Goal: Task Accomplishment & Management: Manage account settings

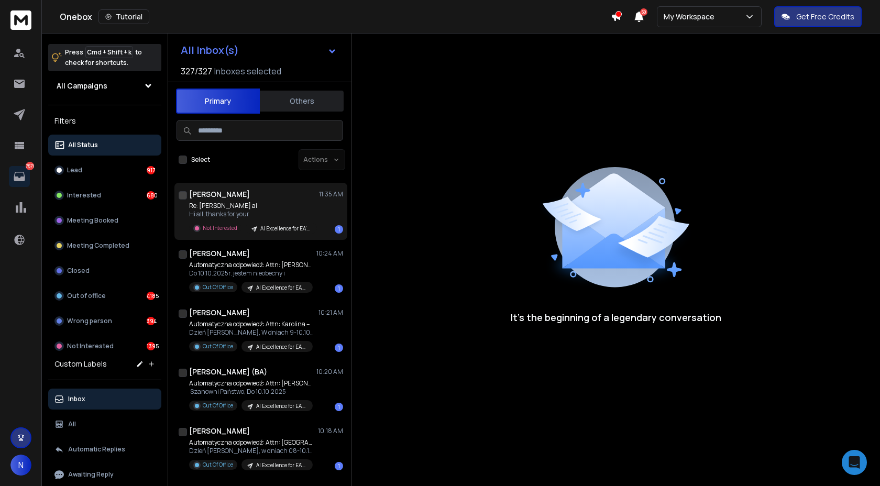
click at [299, 203] on p "Re: Rahel - ea ai" at bounding box center [252, 206] width 126 height 8
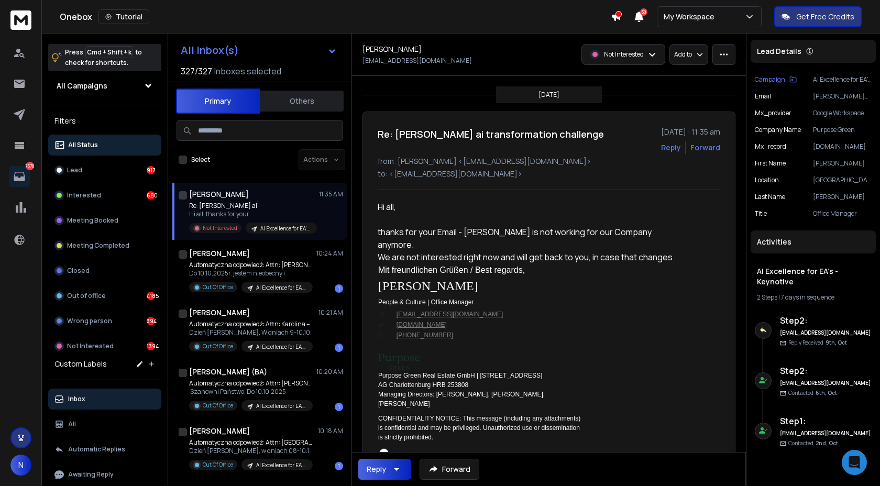
click at [725, 55] on icon "button" at bounding box center [723, 54] width 9 height 9
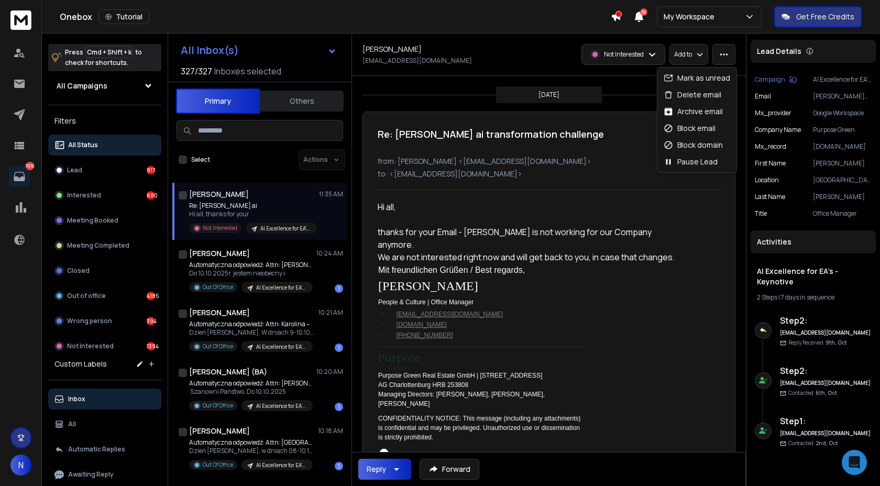
click at [632, 48] on div "Not Interested" at bounding box center [623, 55] width 83 height 20
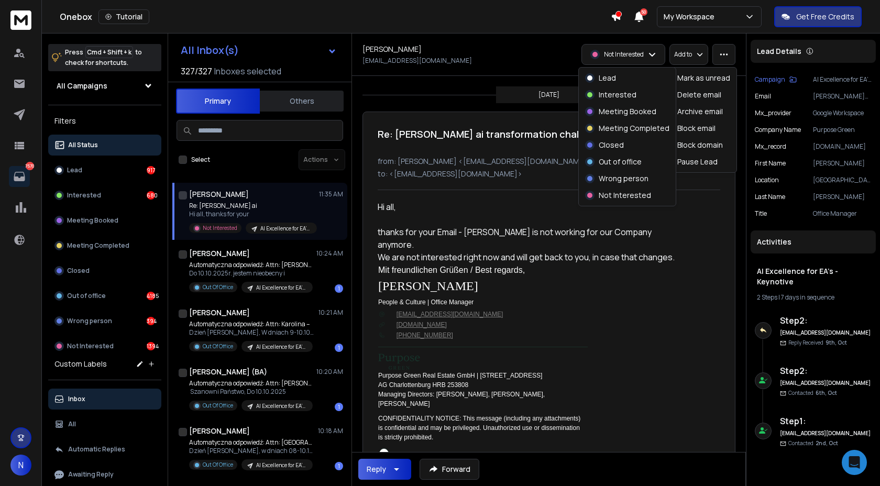
click at [475, 237] on div "thanks for your Email - Rahel is not working for our Company anymore." at bounding box center [531, 238] width 306 height 25
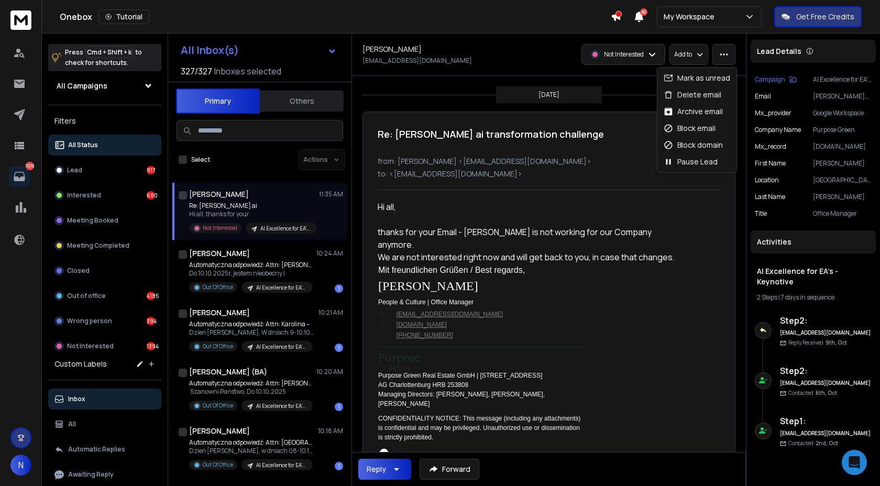
click at [419, 309] on td "vivienne.dreibach@purpose-green.com" at bounding box center [492, 314] width 192 height 10
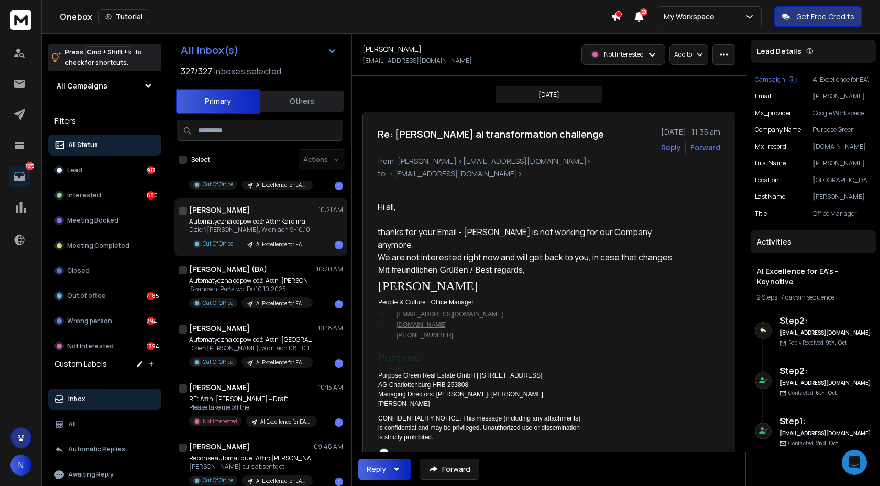
scroll to position [159, 0]
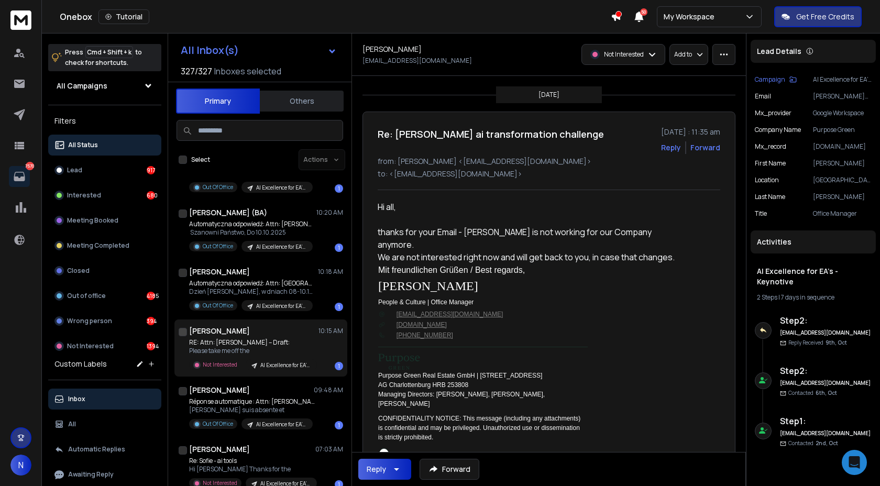
click at [259, 348] on p "Please take me off the" at bounding box center [252, 351] width 126 height 8
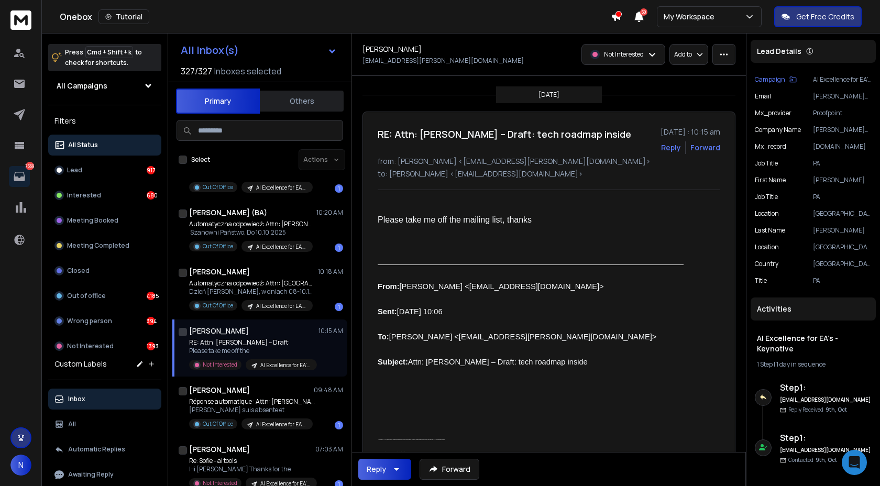
click at [723, 58] on icon "button" at bounding box center [723, 54] width 9 height 9
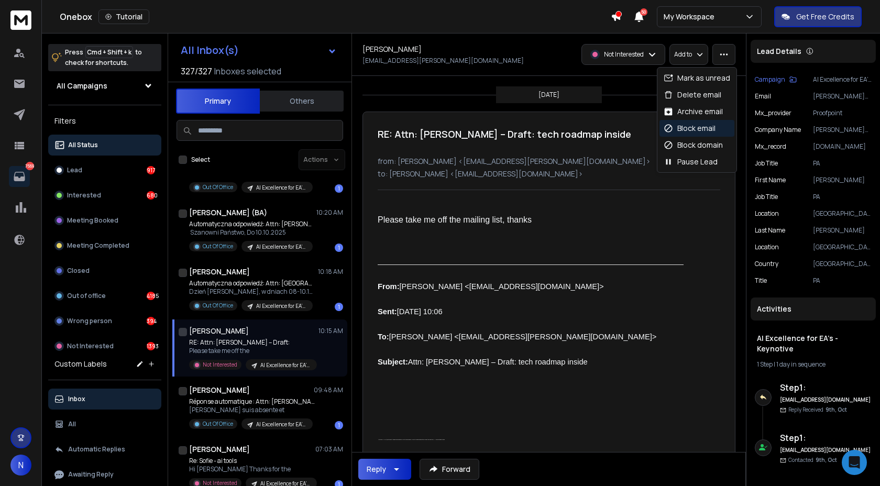
click at [709, 129] on div "Block email" at bounding box center [689, 128] width 52 height 10
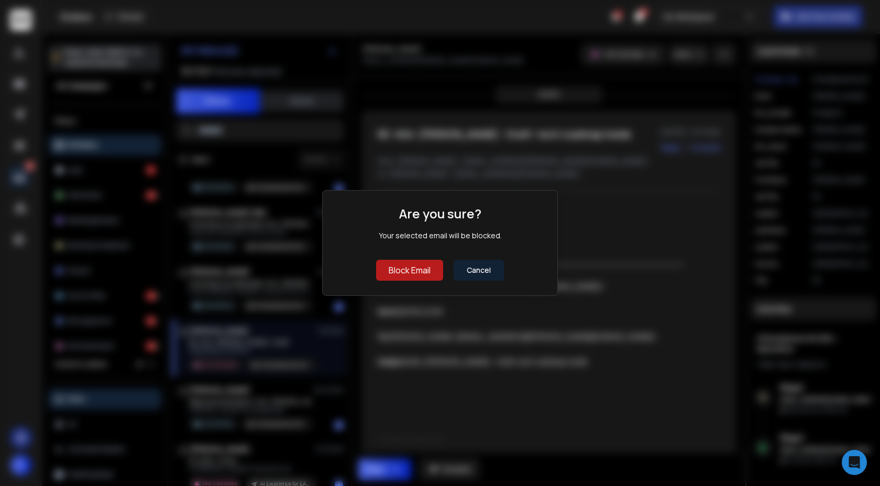
click at [402, 265] on button "Block Email" at bounding box center [409, 270] width 67 height 21
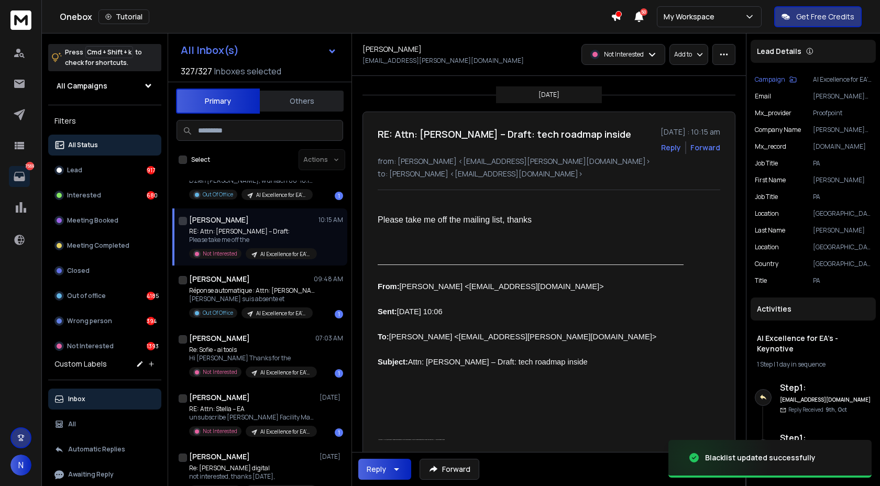
scroll to position [278, 0]
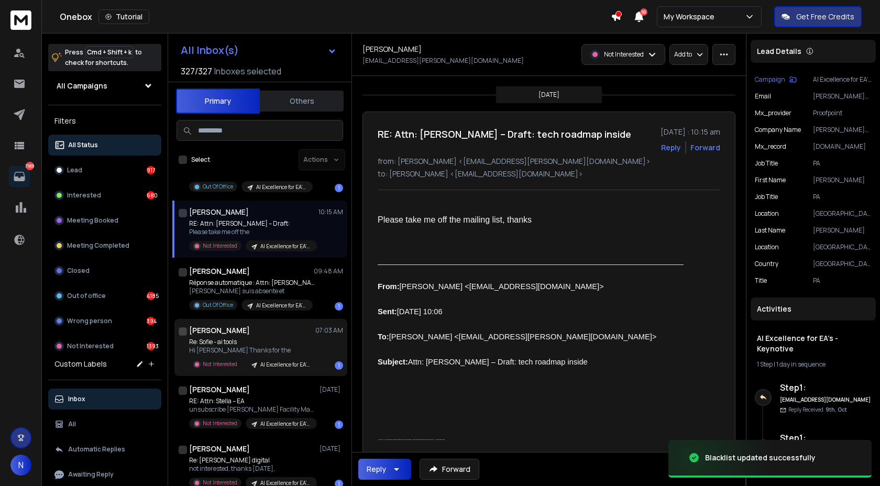
click at [275, 333] on div "Sofie Gelissen 07:03 AM" at bounding box center [266, 330] width 154 height 10
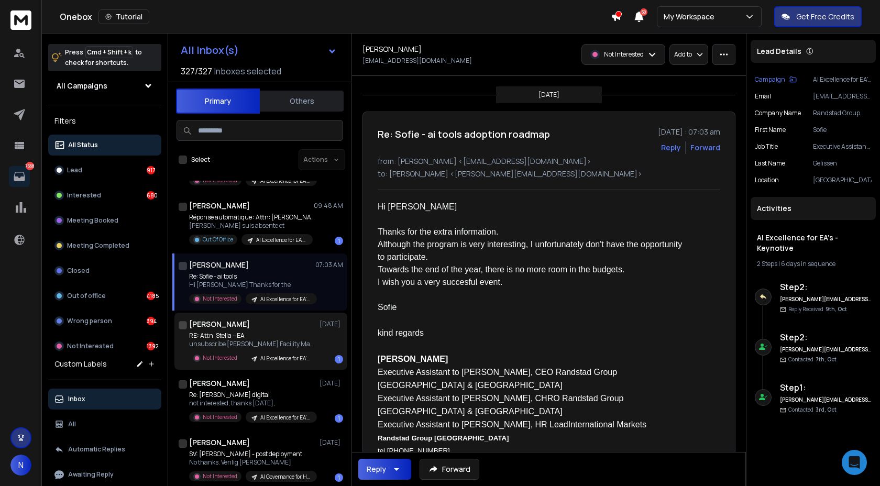
scroll to position [351, 0]
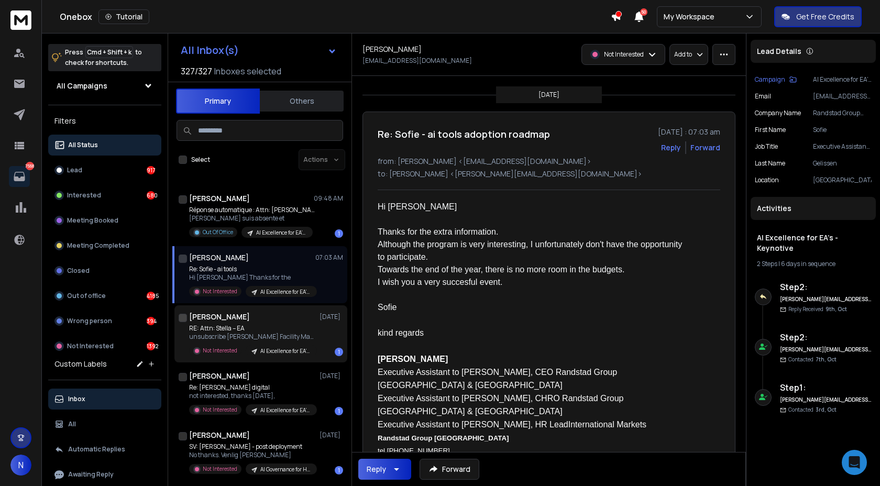
click at [295, 310] on div "Stella Houchee 08 Oct RE: Attn: Stella – EA unsubscribe Stella Houchee Facility…" at bounding box center [260, 333] width 173 height 57
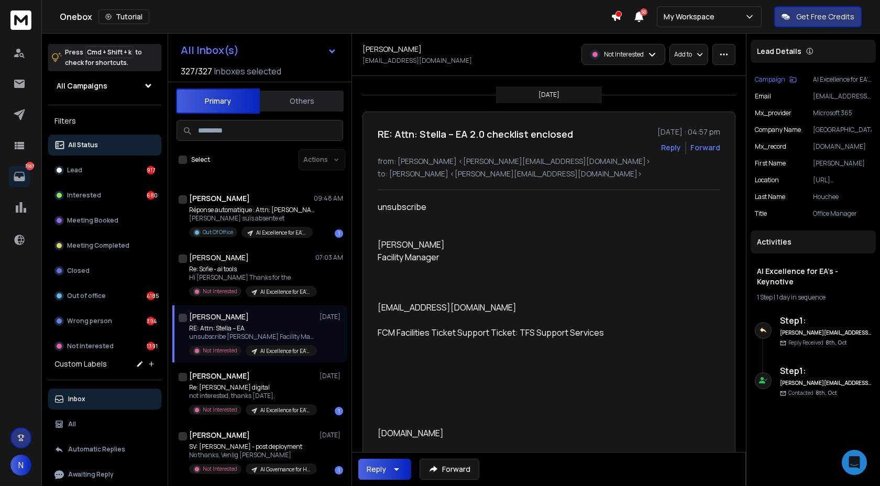
click at [725, 56] on icon "button" at bounding box center [723, 54] width 9 height 9
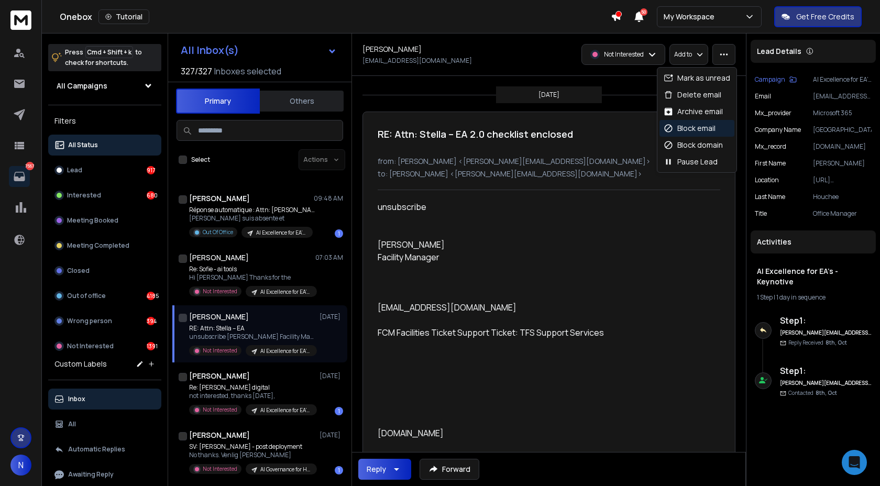
click at [682, 129] on div "Block email" at bounding box center [689, 128] width 52 height 10
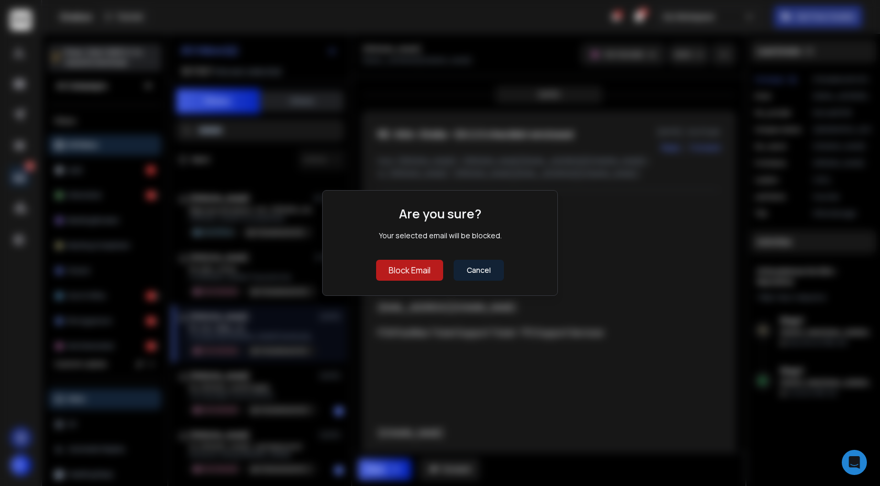
click at [401, 269] on button "Block Email" at bounding box center [409, 270] width 67 height 21
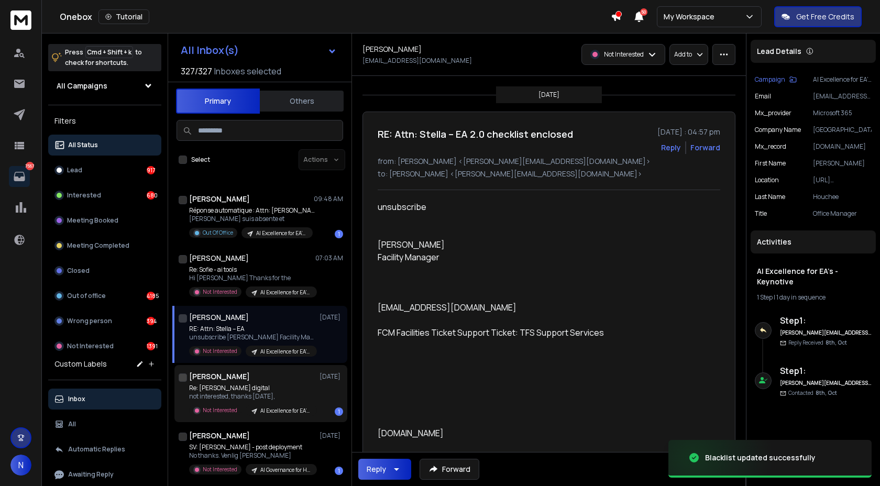
scroll to position [362, 0]
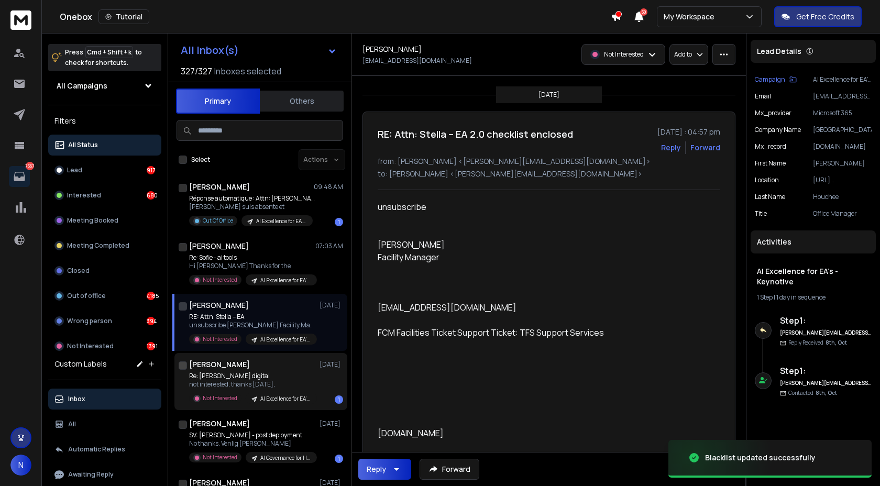
click at [235, 370] on div "Annie Conde 08 Oct Re: Annie - ea digital not interested, thanks On Tue, Not In…" at bounding box center [266, 381] width 154 height 45
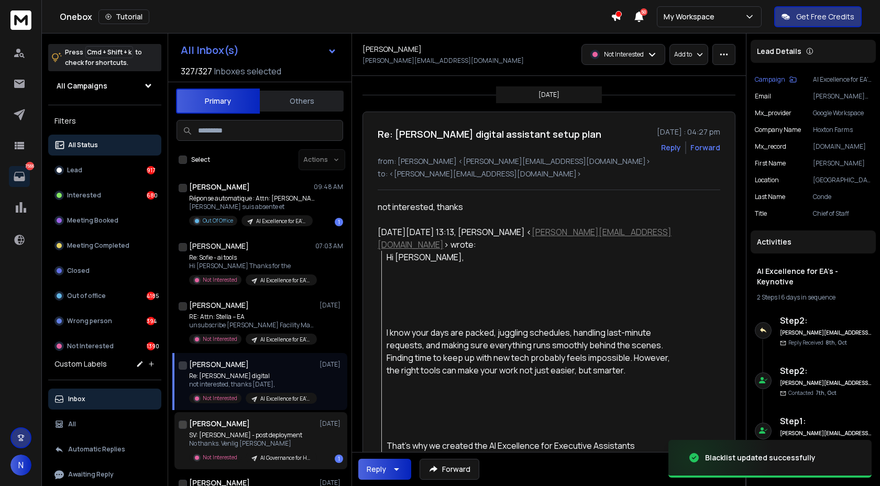
click at [226, 425] on h1 "[PERSON_NAME]" at bounding box center [219, 423] width 61 height 10
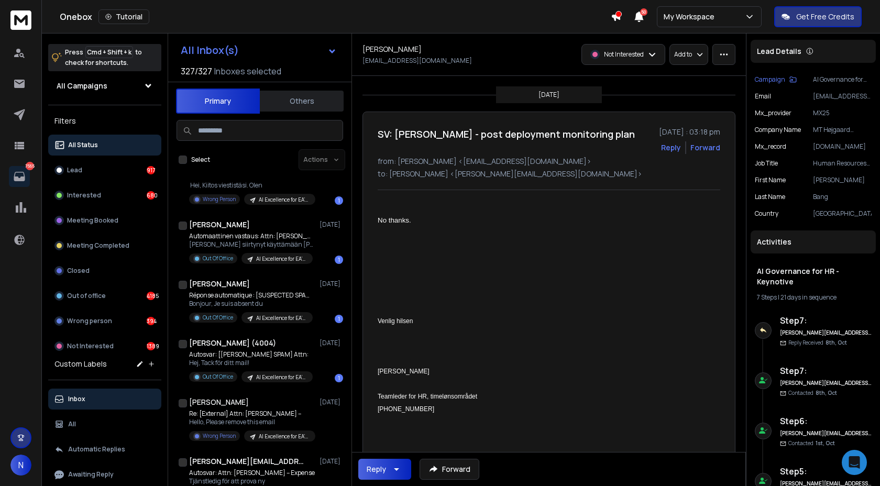
scroll to position [921, 0]
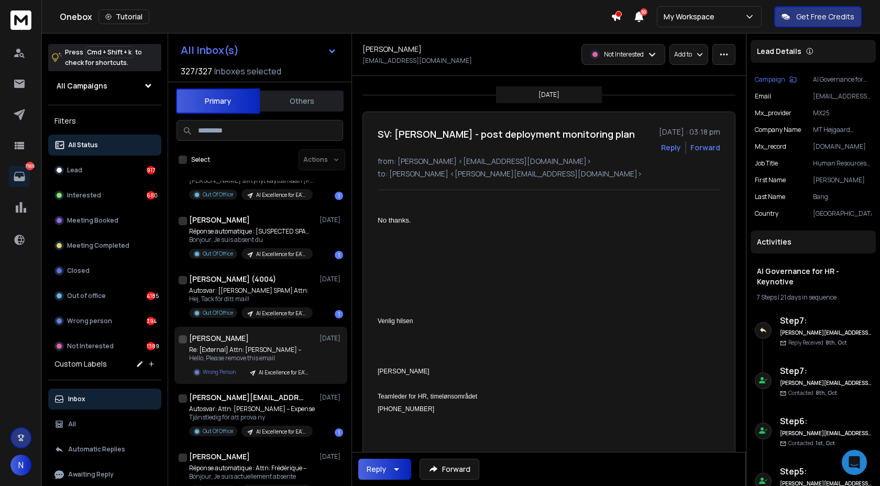
click at [264, 360] on p "Hello, Please remove this email" at bounding box center [252, 358] width 126 height 8
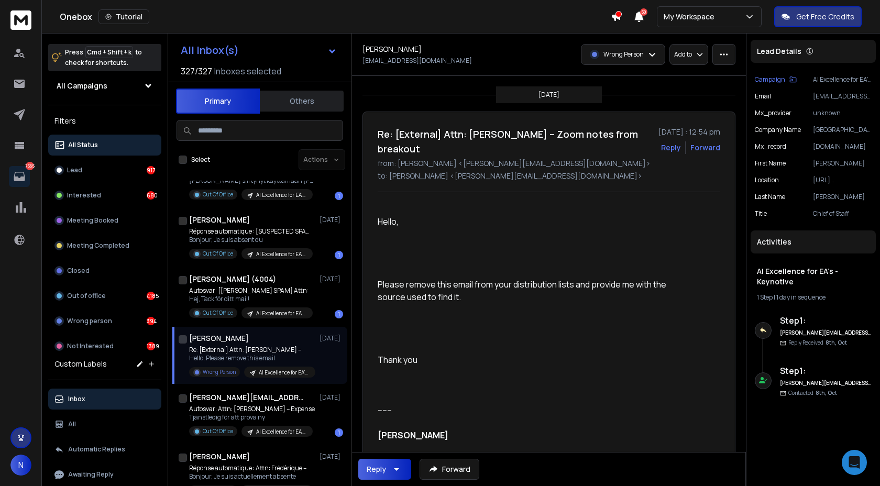
click at [729, 59] on button "button" at bounding box center [723, 54] width 23 height 21
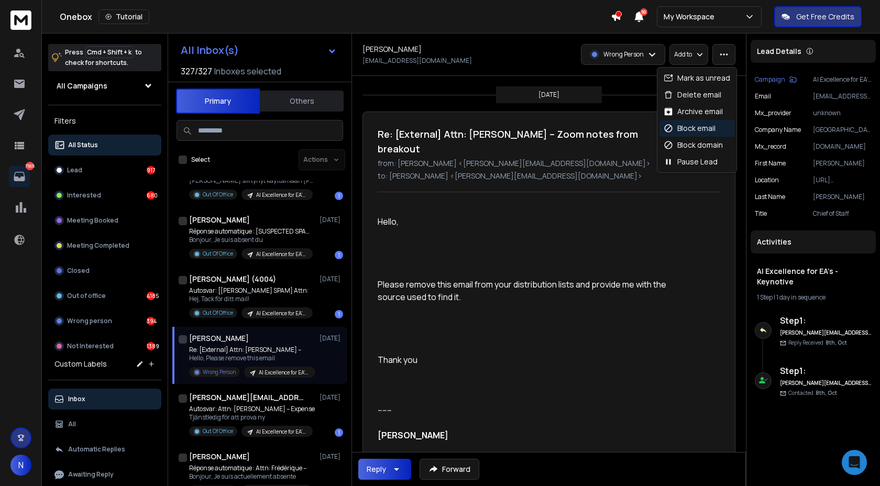
click at [700, 124] on div "Block email" at bounding box center [689, 128] width 52 height 10
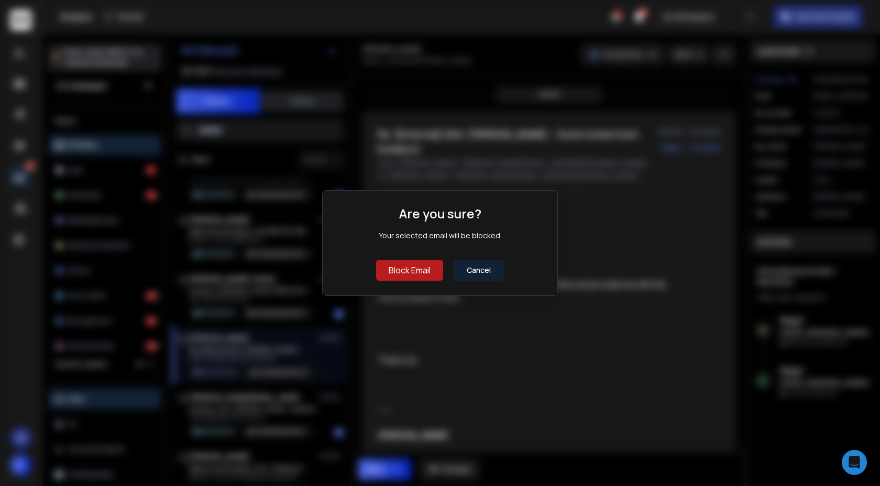
click at [427, 264] on button "Block Email" at bounding box center [409, 270] width 67 height 21
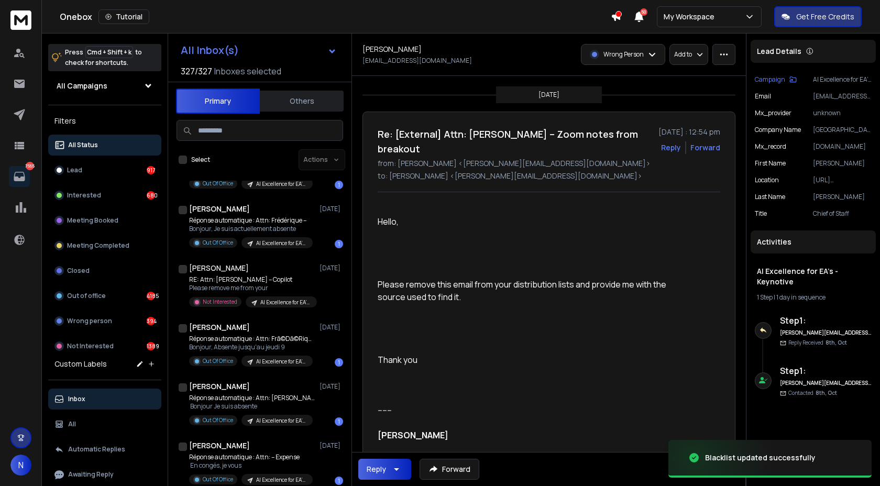
scroll to position [1176, 0]
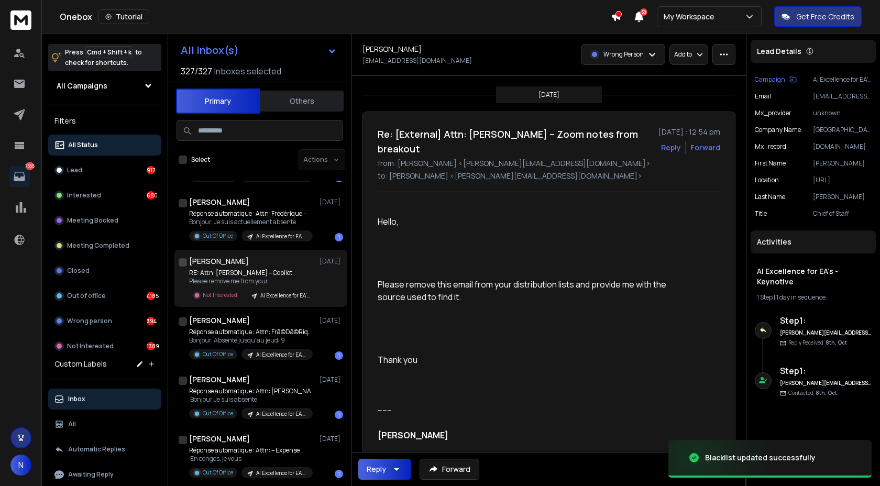
click at [294, 254] on div "Gemma Burgess 08 Oct RE: Attn: Gemma – Copilot Please remove me from your Not I…" at bounding box center [260, 278] width 173 height 57
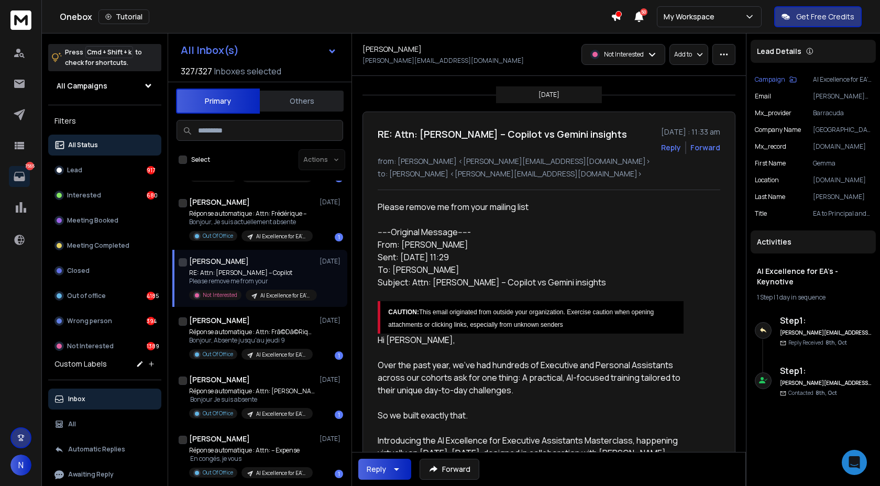
click at [726, 50] on icon "button" at bounding box center [723, 54] width 9 height 9
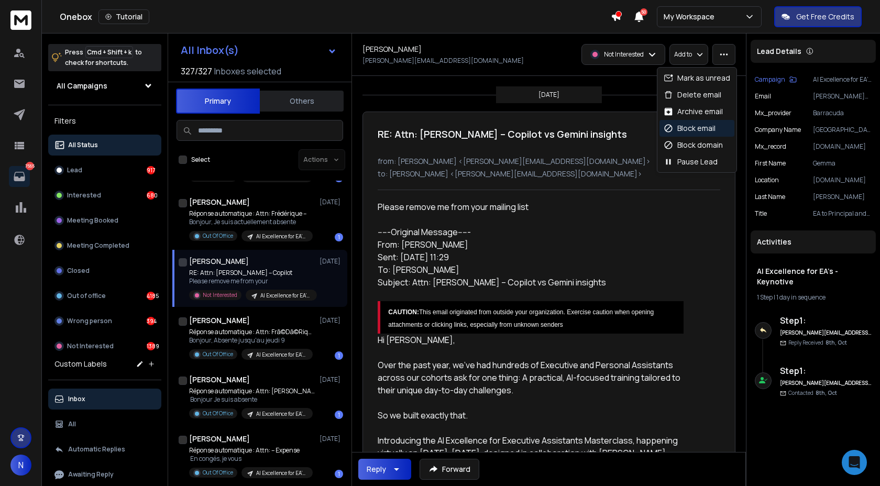
click at [690, 125] on div "Block email" at bounding box center [689, 128] width 52 height 10
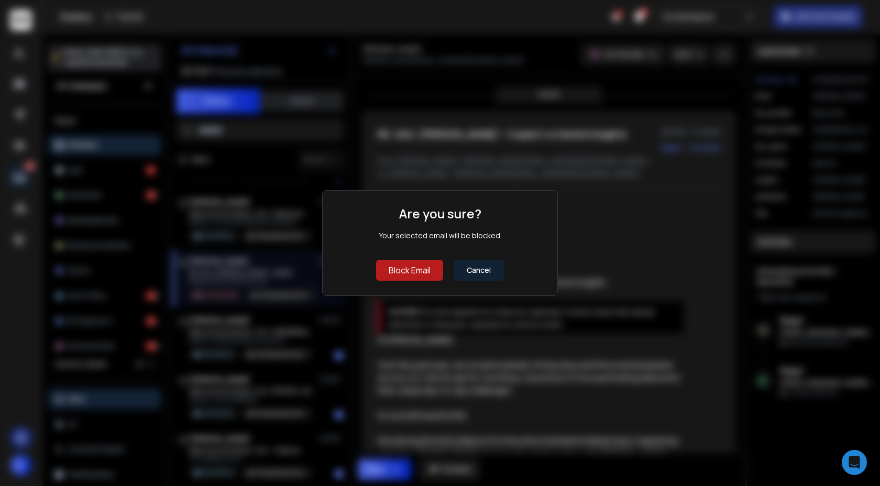
click at [412, 273] on button "Block Email" at bounding box center [409, 270] width 67 height 21
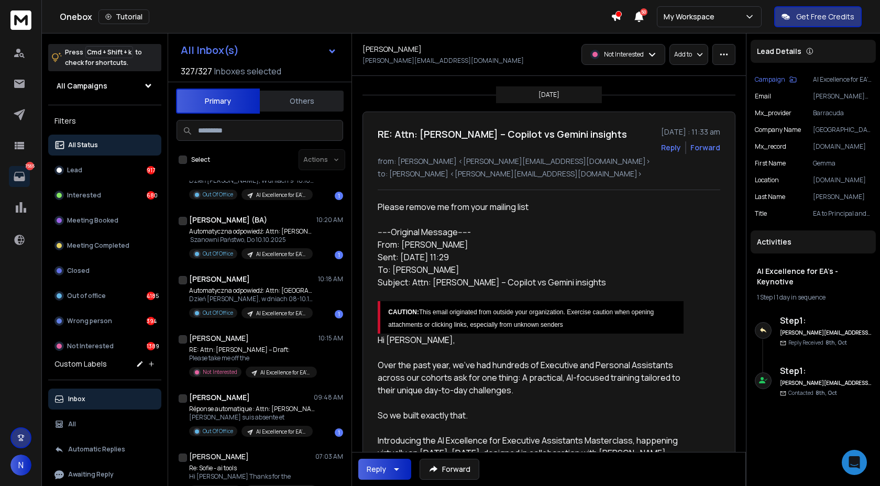
scroll to position [0, 0]
